Goal: Navigation & Orientation: Understand site structure

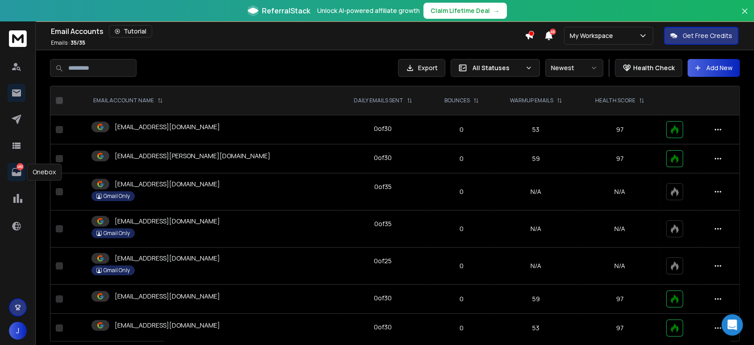
click at [16, 171] on icon at bounding box center [16, 172] width 11 height 11
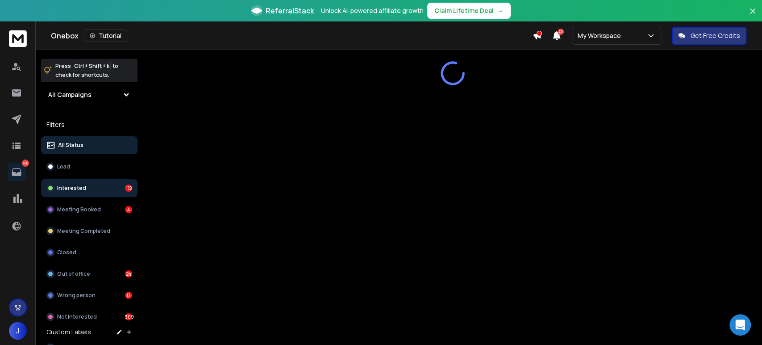
click at [121, 179] on button "Interested 112" at bounding box center [89, 188] width 96 height 18
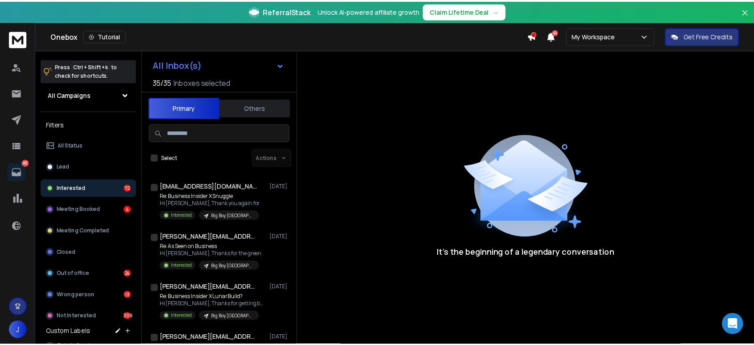
scroll to position [3027, 0]
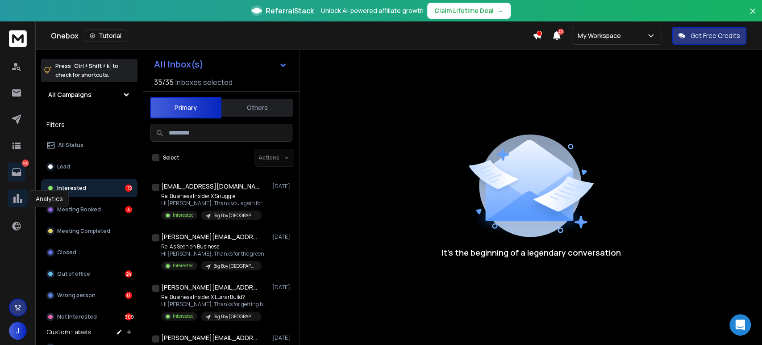
click at [14, 196] on icon at bounding box center [17, 198] width 13 height 13
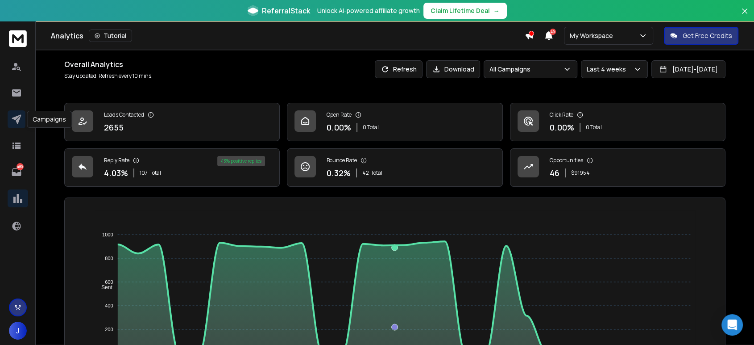
click at [15, 122] on icon at bounding box center [16, 119] width 11 height 11
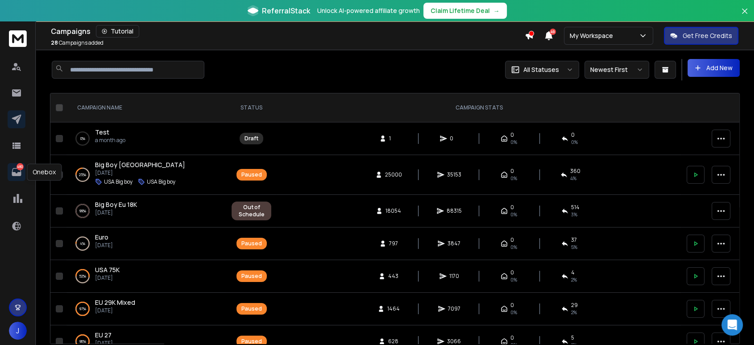
click at [15, 171] on icon at bounding box center [16, 172] width 11 height 11
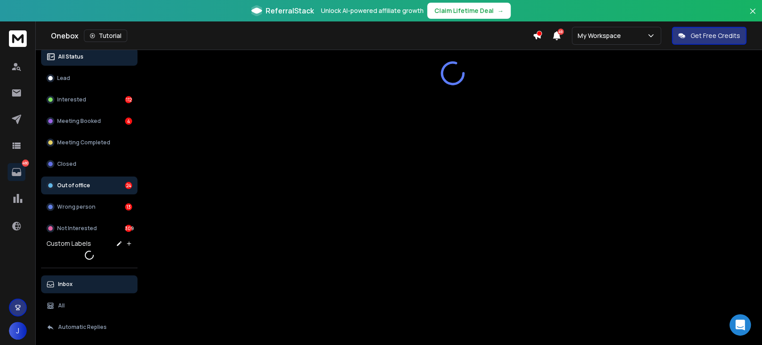
scroll to position [92, 0]
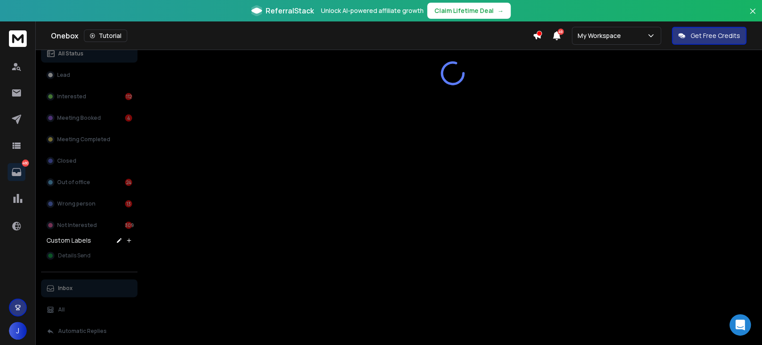
click at [74, 256] on div "Details Send" at bounding box center [89, 255] width 96 height 18
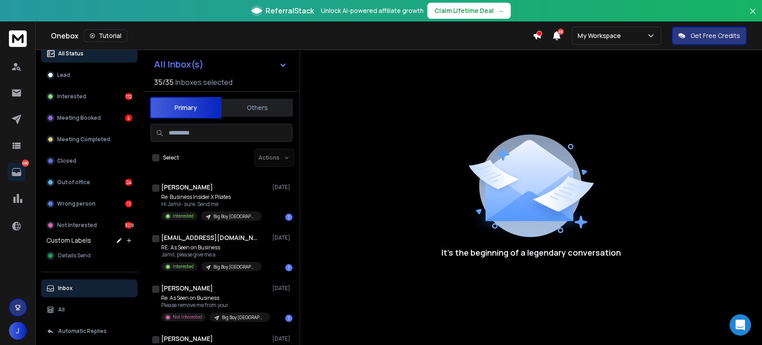
click at [74, 256] on span "Details Send" at bounding box center [74, 255] width 33 height 7
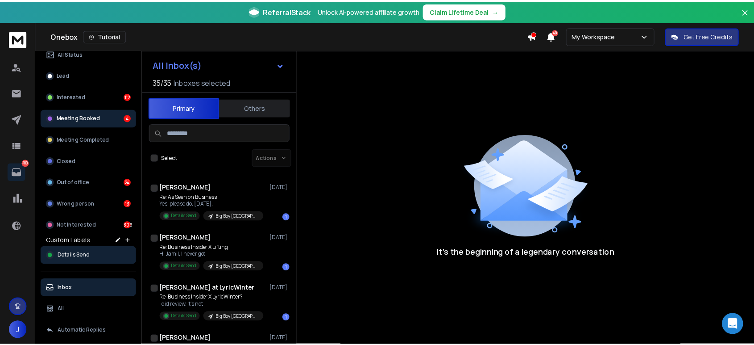
scroll to position [0, 0]
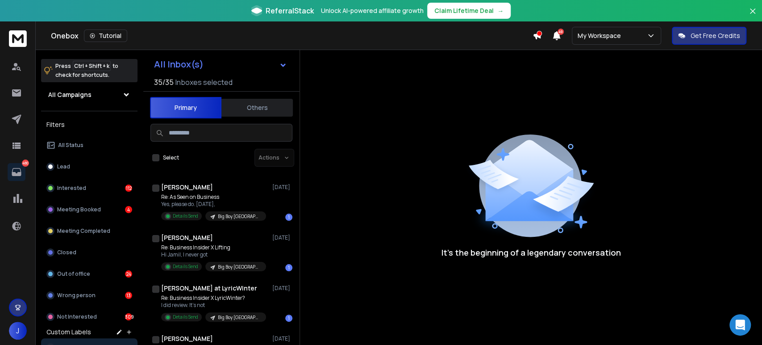
click at [20, 33] on icon at bounding box center [18, 38] width 18 height 17
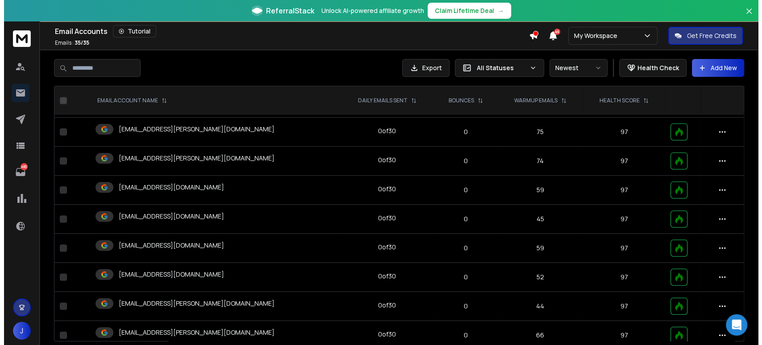
scroll to position [429, 0]
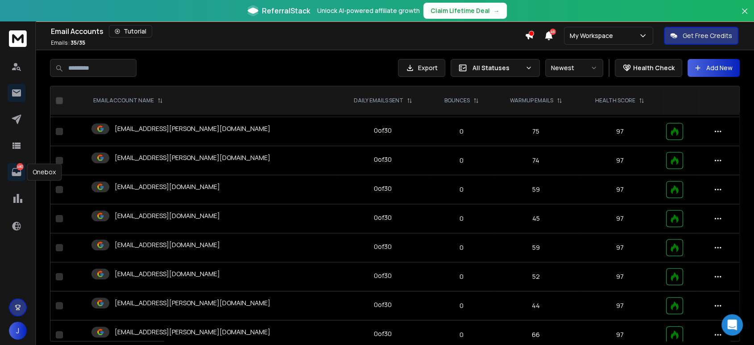
click at [17, 168] on p "480" at bounding box center [20, 166] width 7 height 7
